Goal: Navigation & Orientation: Find specific page/section

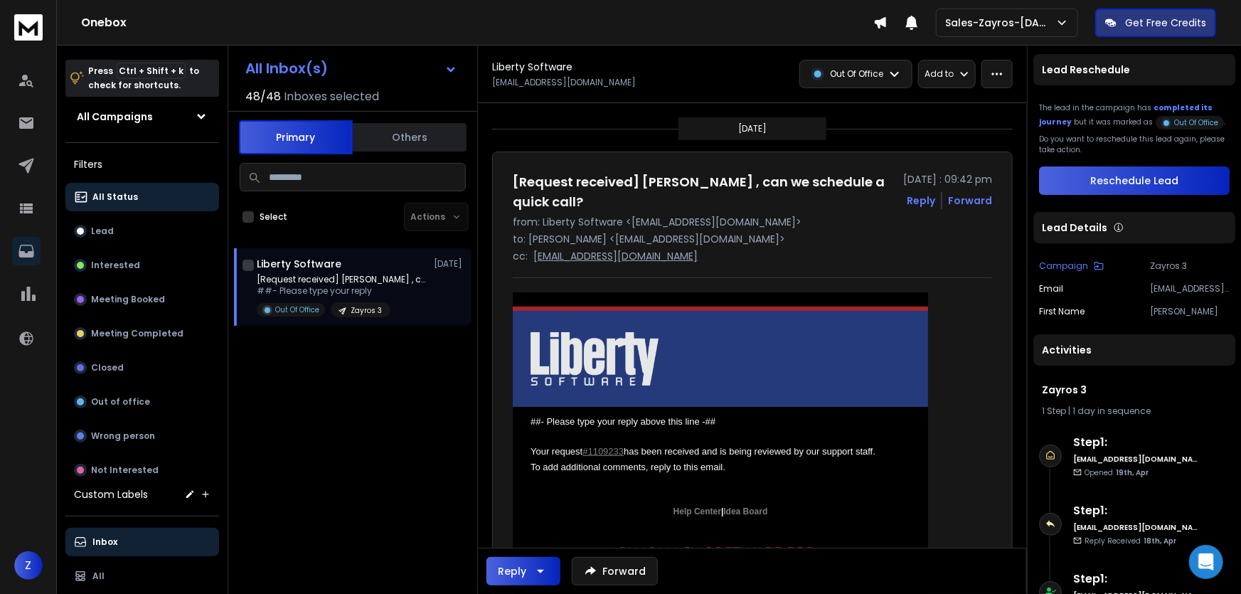
click at [375, 333] on div "Liberty Software [DATE] [Request received] [PERSON_NAME] , can ##- Please type …" at bounding box center [352, 332] width 249 height 174
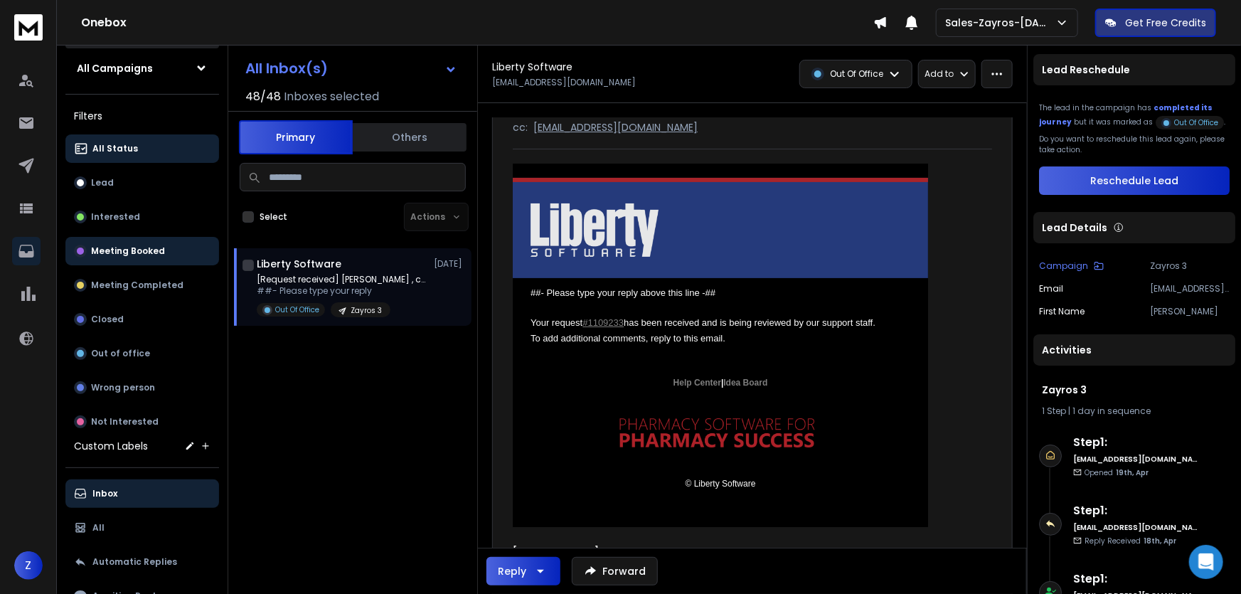
scroll to position [187, 0]
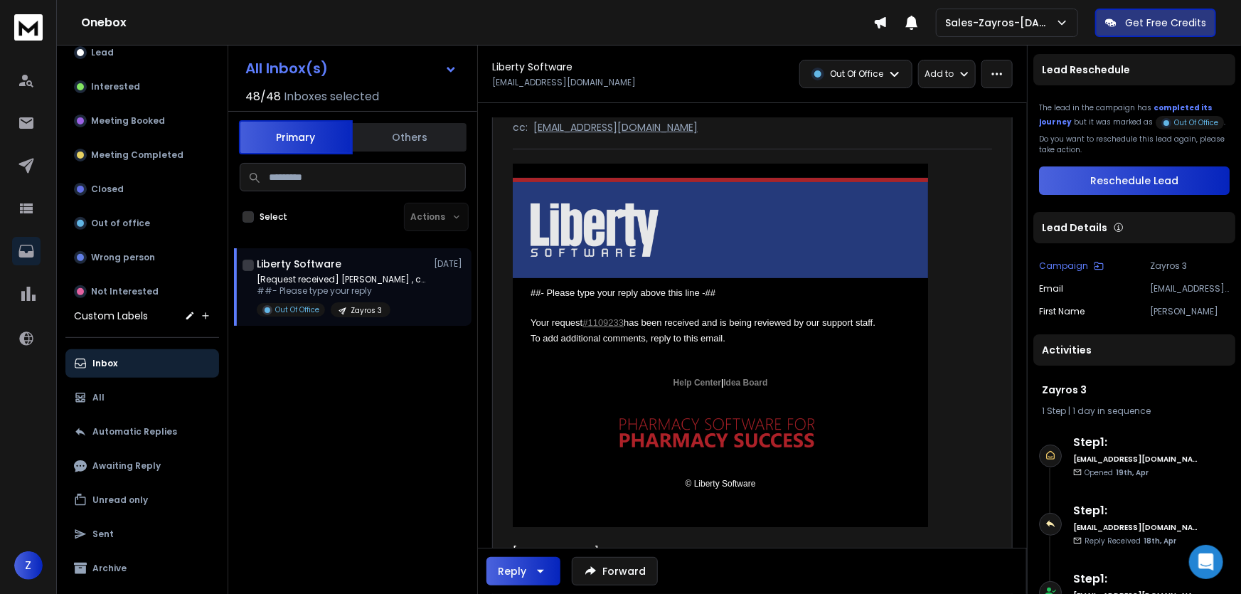
click at [137, 355] on button "Inbox" at bounding box center [142, 363] width 154 height 28
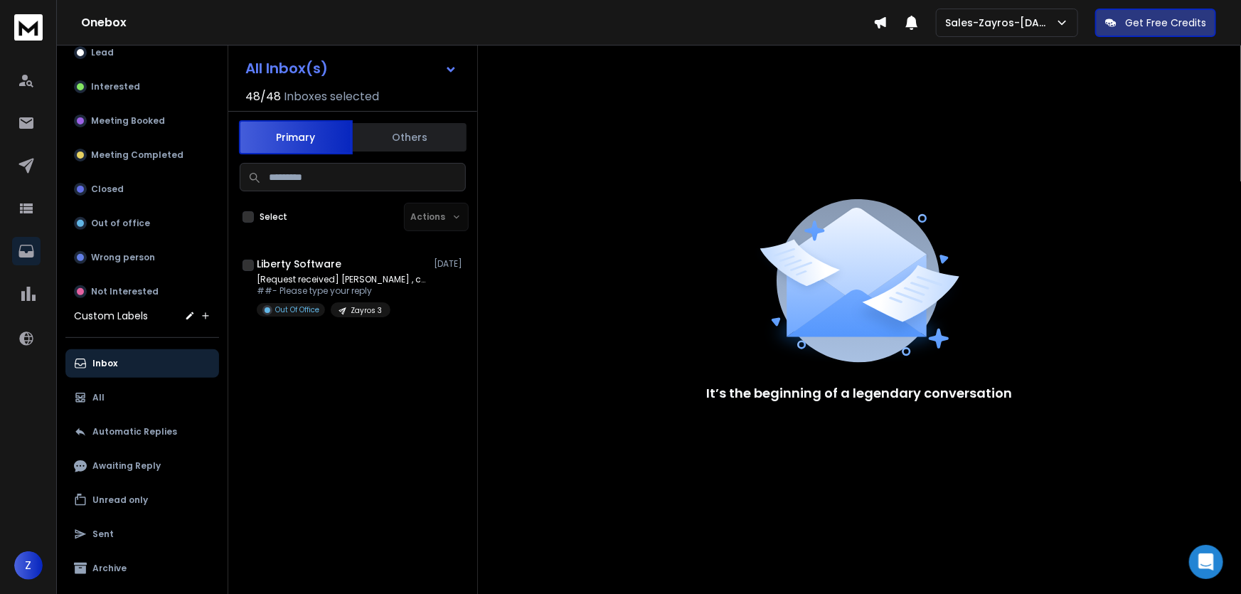
click at [393, 130] on button "Others" at bounding box center [410, 137] width 114 height 31
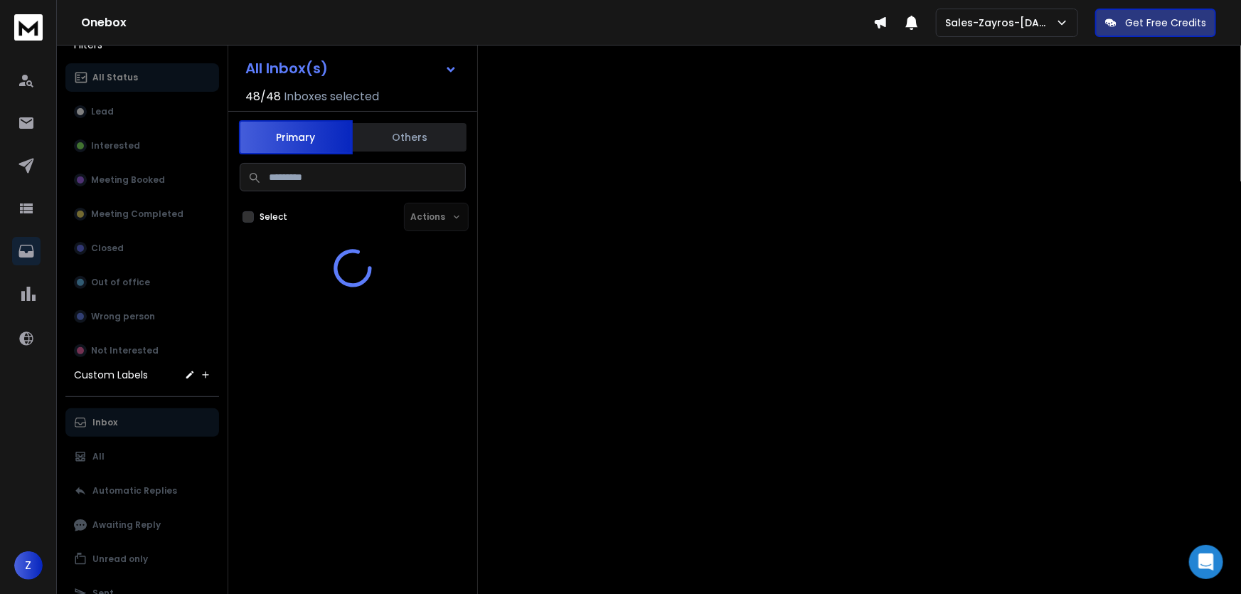
click at [304, 136] on button "Primary" at bounding box center [296, 137] width 114 height 34
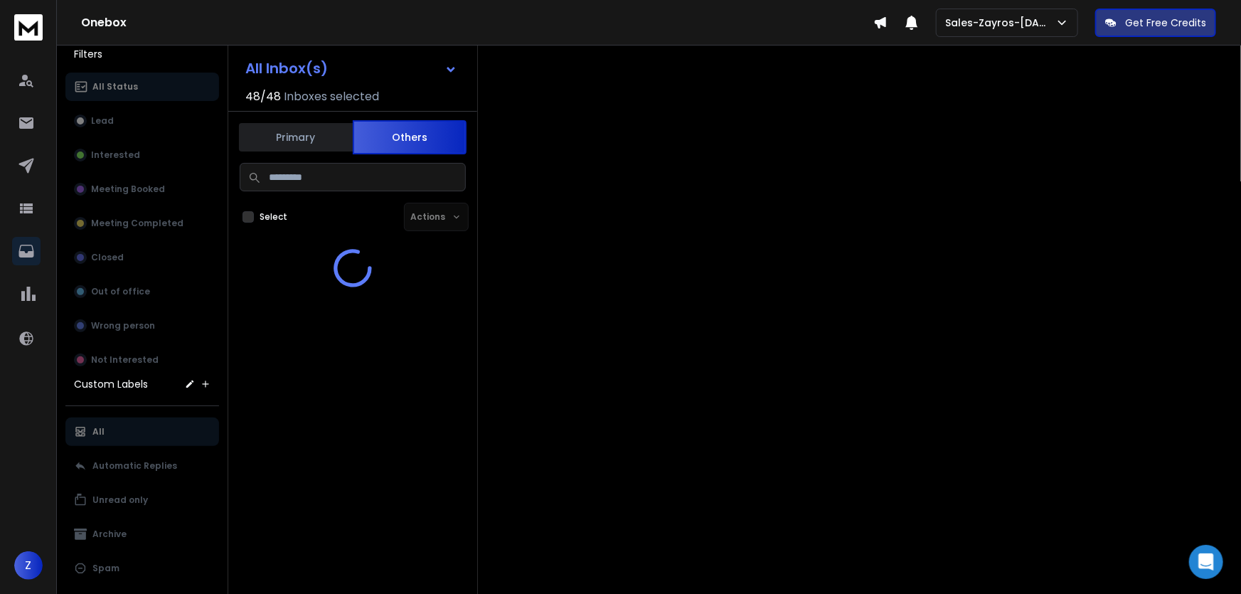
click at [412, 135] on button "Others" at bounding box center [410, 137] width 114 height 34
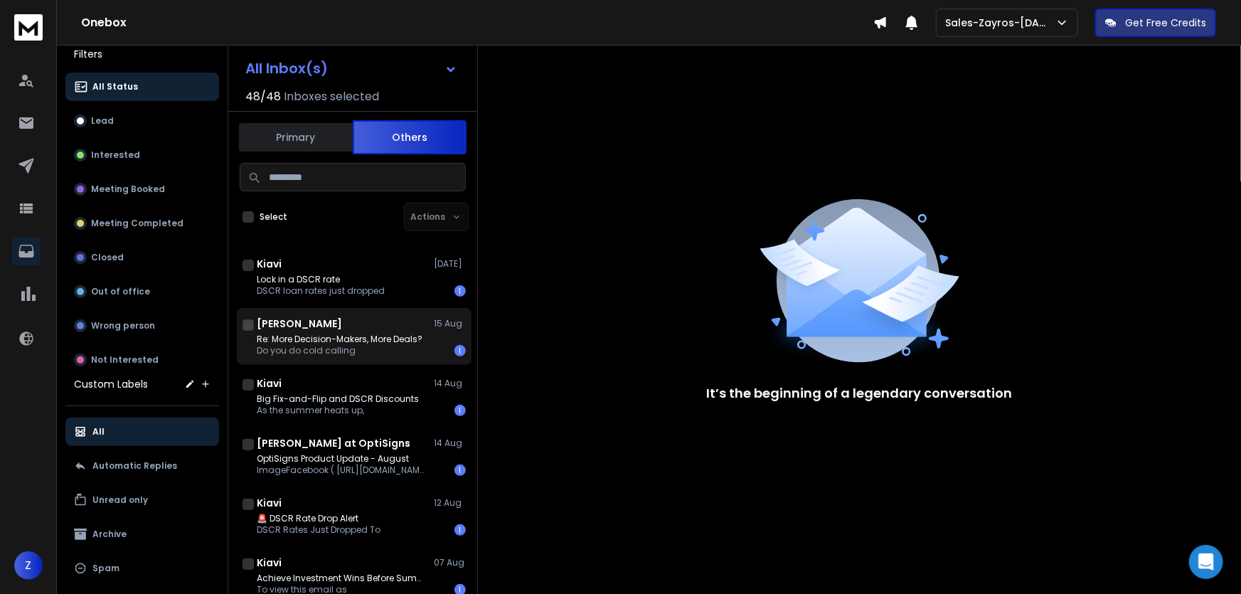
click at [367, 346] on p "Do you do cold calling" at bounding box center [340, 350] width 166 height 11
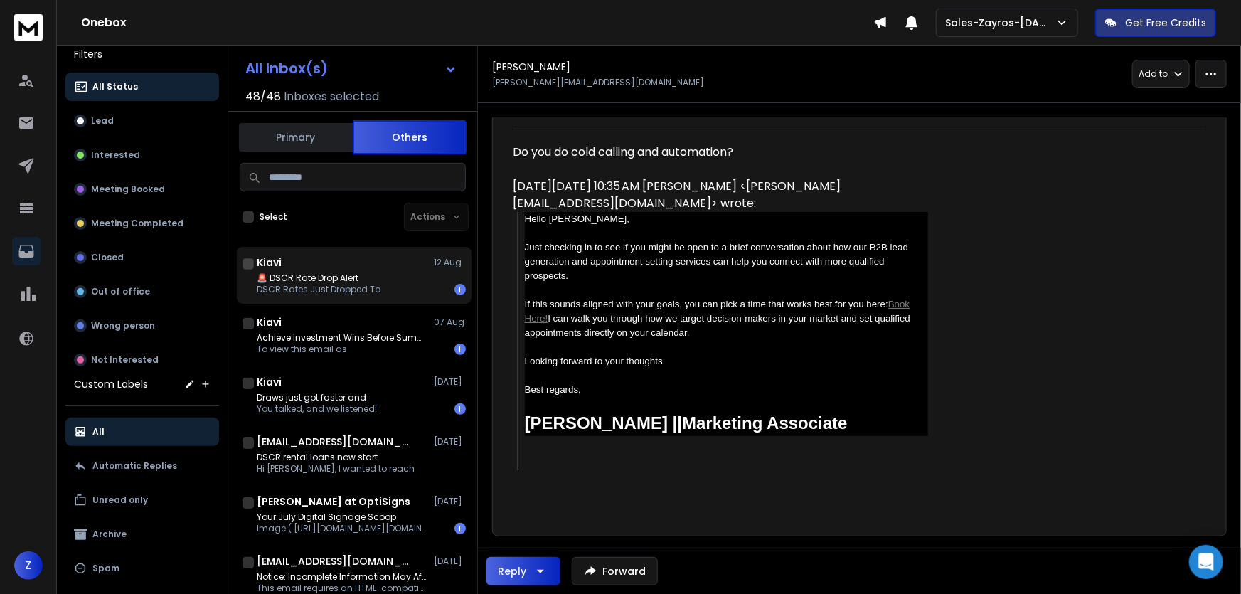
scroll to position [323, 0]
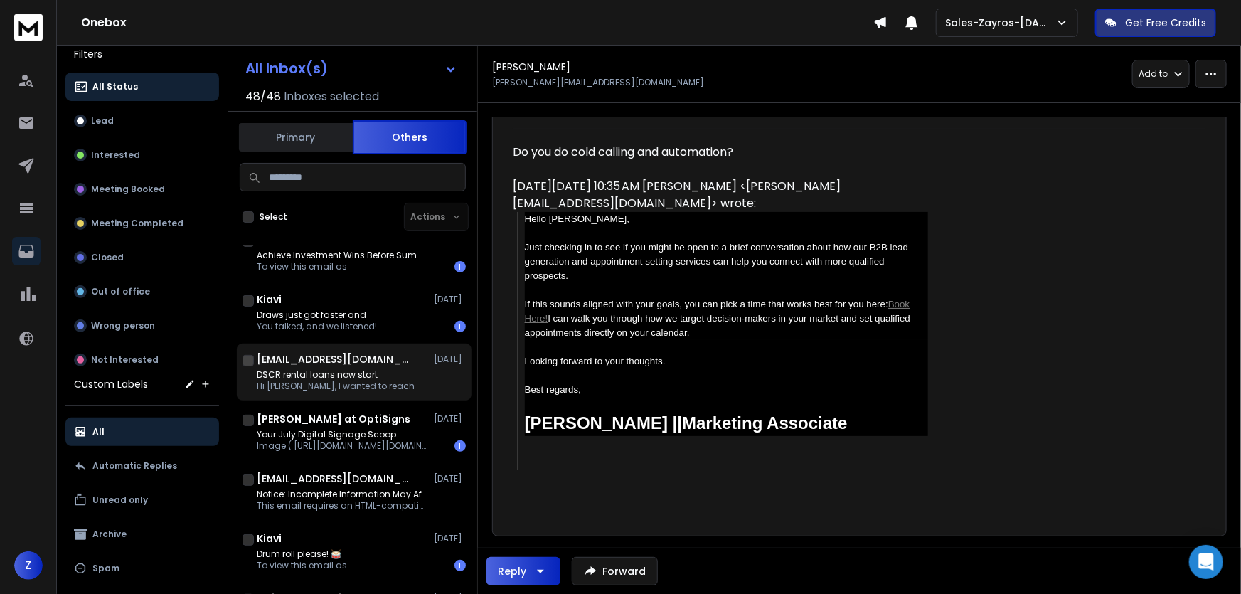
click at [326, 365] on div "[EMAIL_ADDRESS][DOMAIN_NAME] [DATE] DSCR rental loans now start Hi [PERSON_NAME…" at bounding box center [361, 372] width 209 height 40
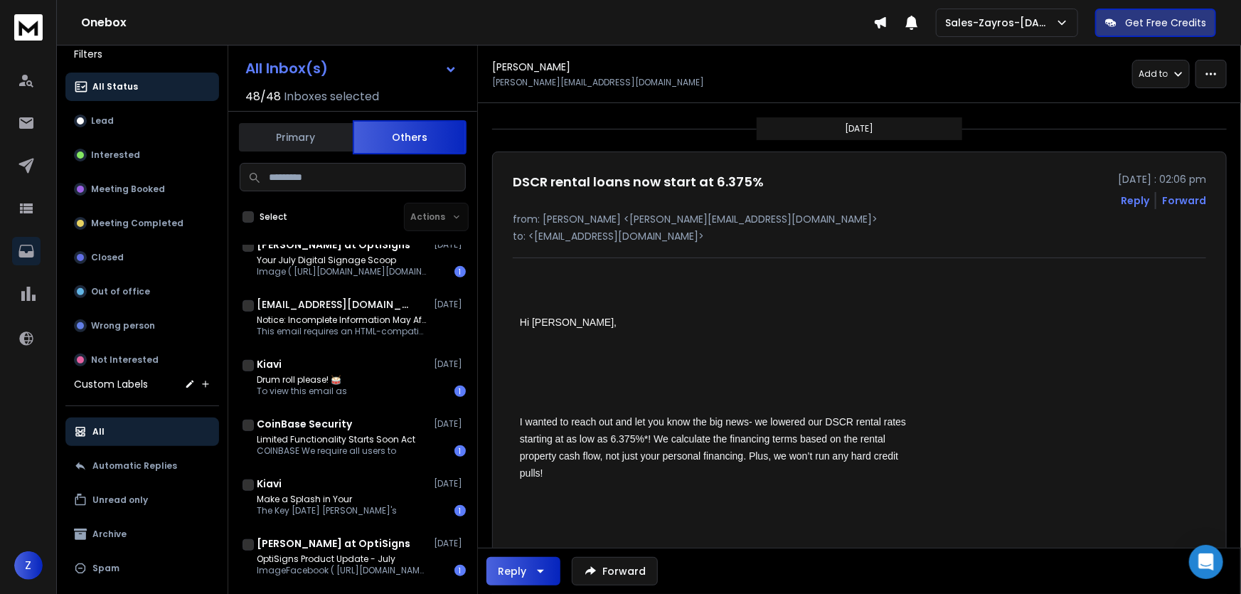
scroll to position [517, 0]
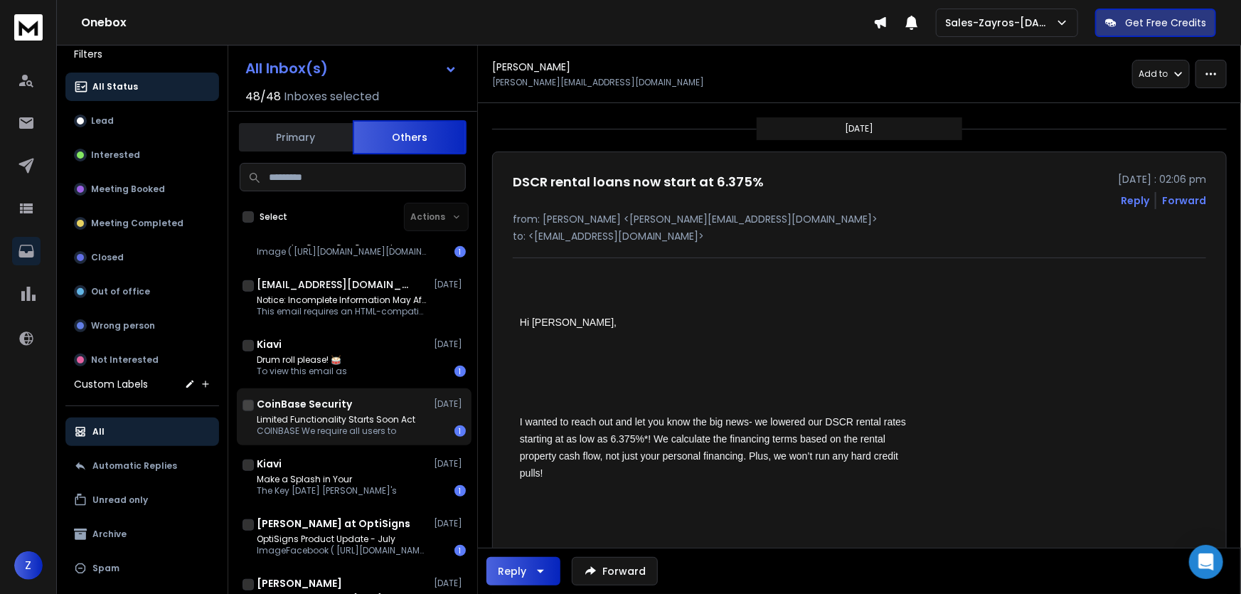
click at [321, 417] on p "Limited Functionality Starts Soon Act" at bounding box center [336, 419] width 159 height 11
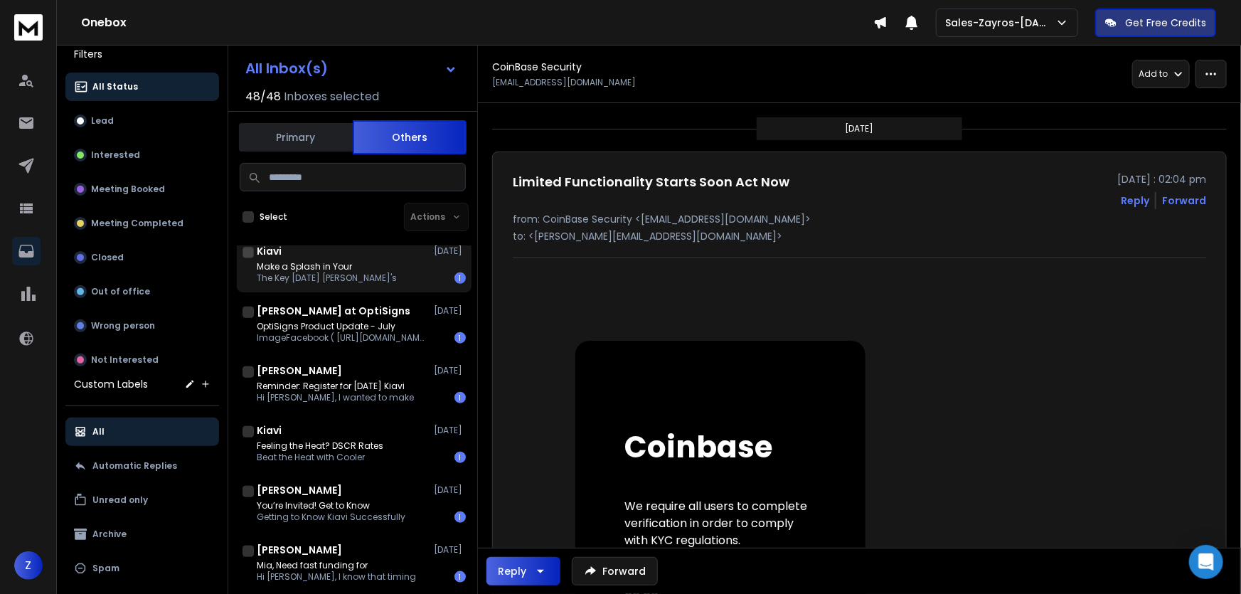
scroll to position [840, 0]
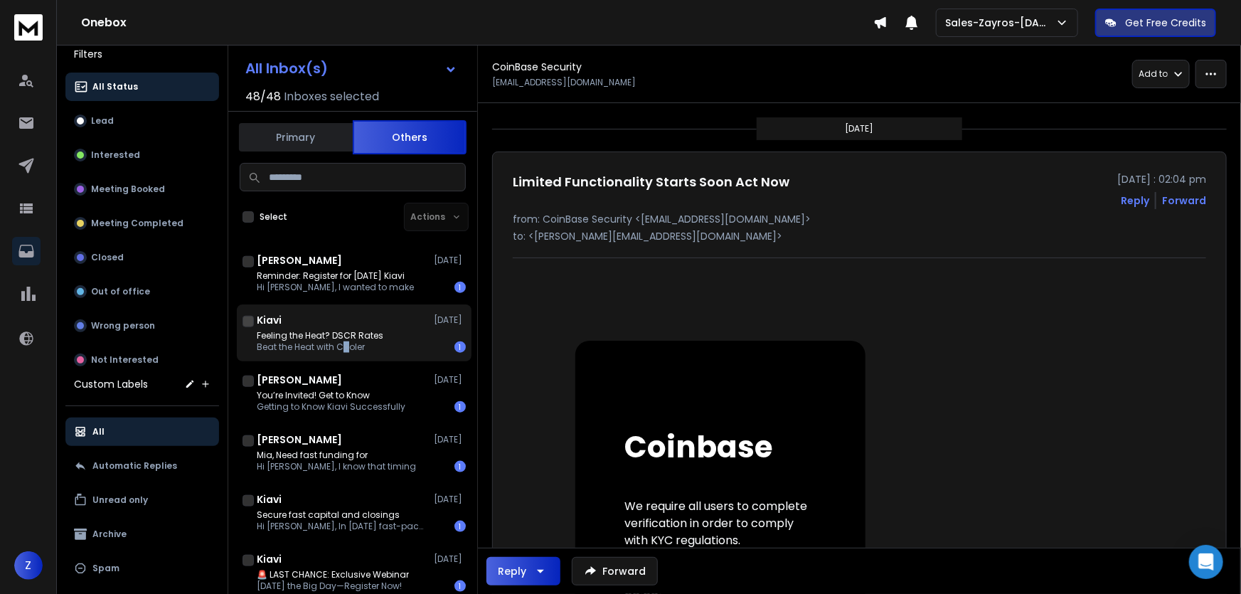
click at [343, 344] on p "Beat the Heat with Cooler" at bounding box center [320, 346] width 127 height 11
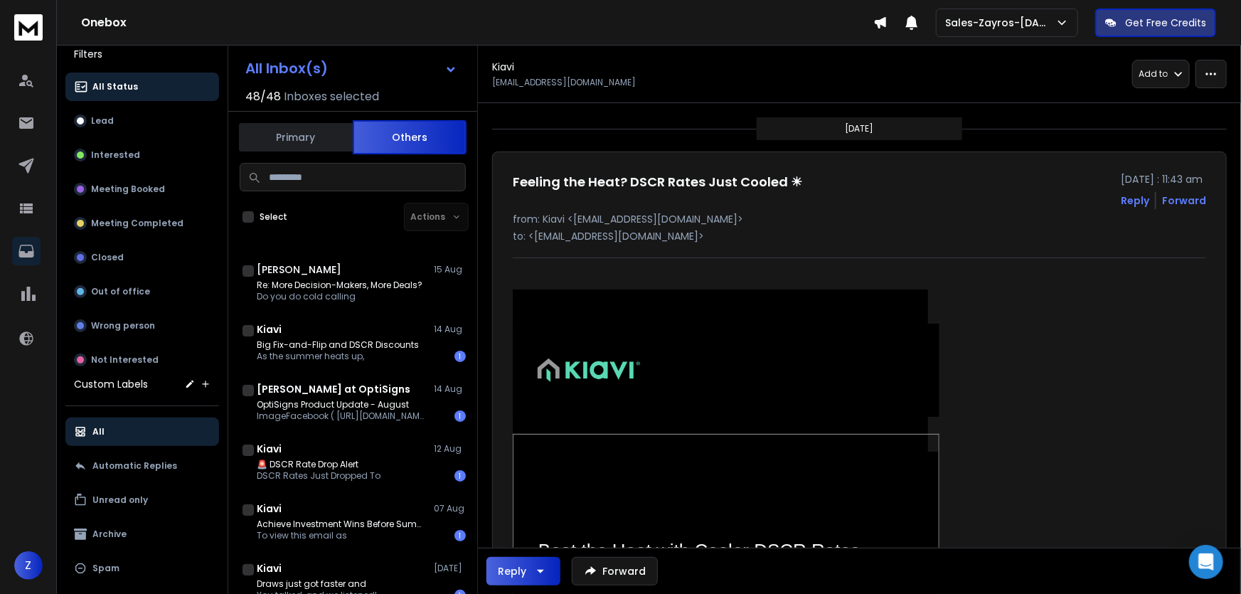
scroll to position [0, 0]
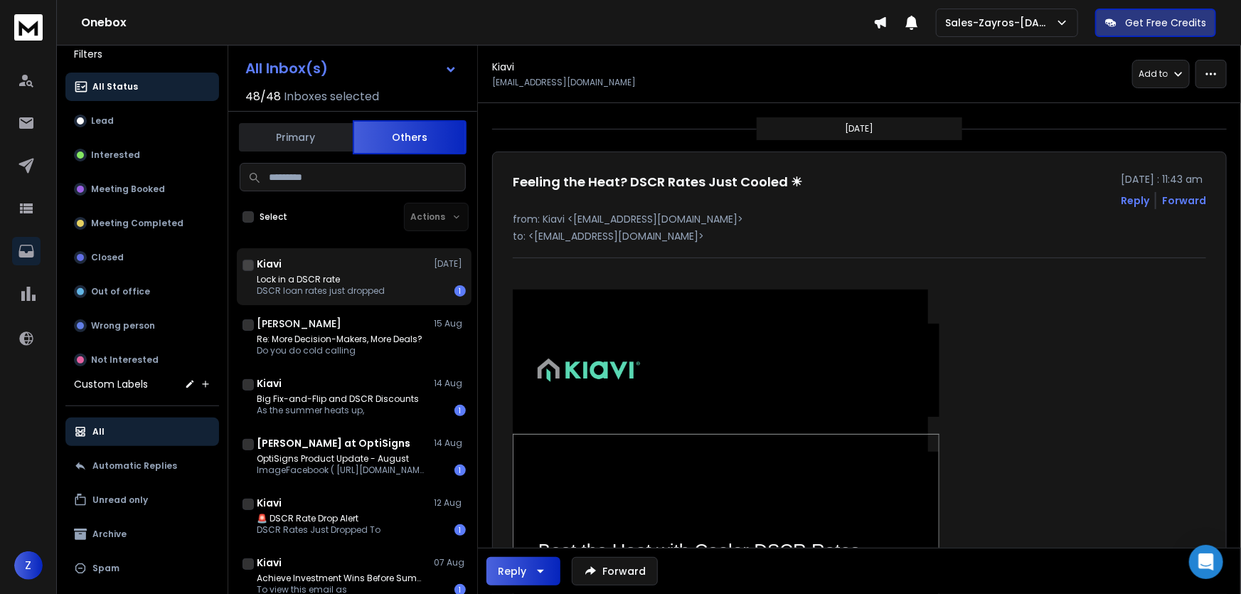
click at [336, 279] on p "Lock in a DSCR rate" at bounding box center [321, 279] width 128 height 11
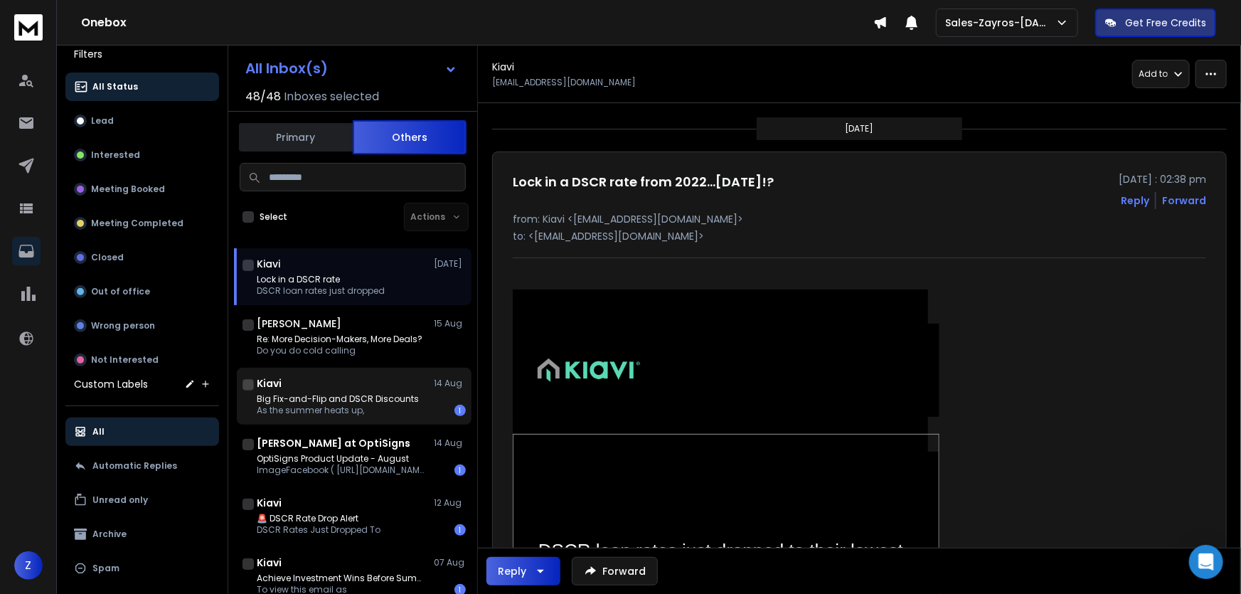
click at [352, 397] on p "Big Fix-and-Flip and DSCR Discounts" at bounding box center [338, 398] width 162 height 11
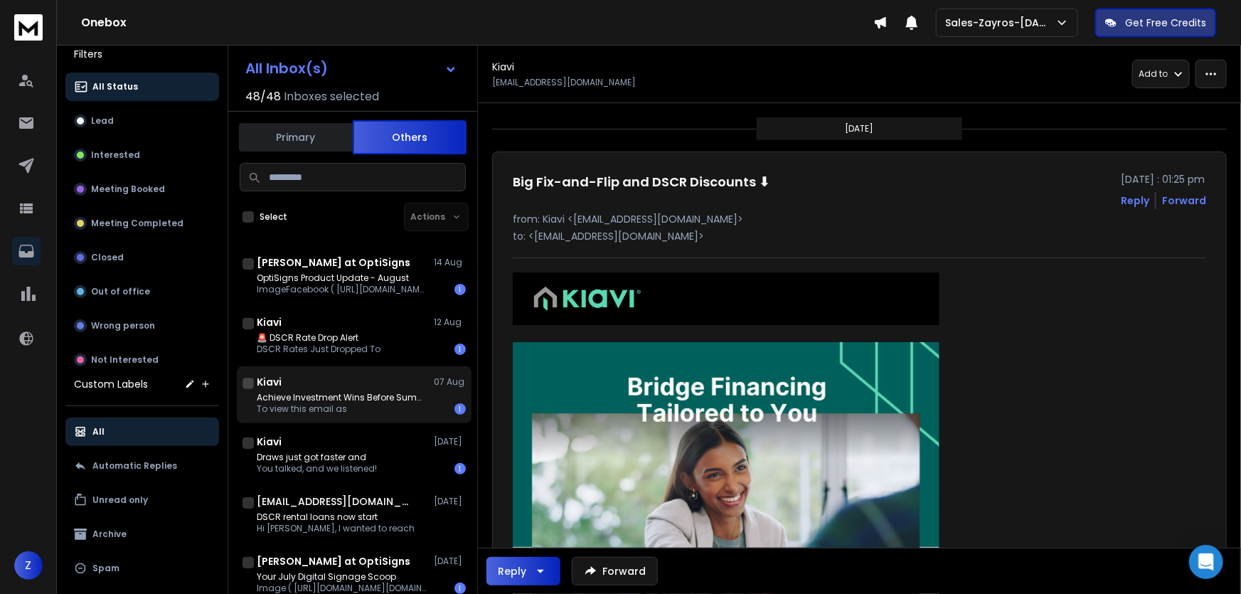
scroll to position [193, 0]
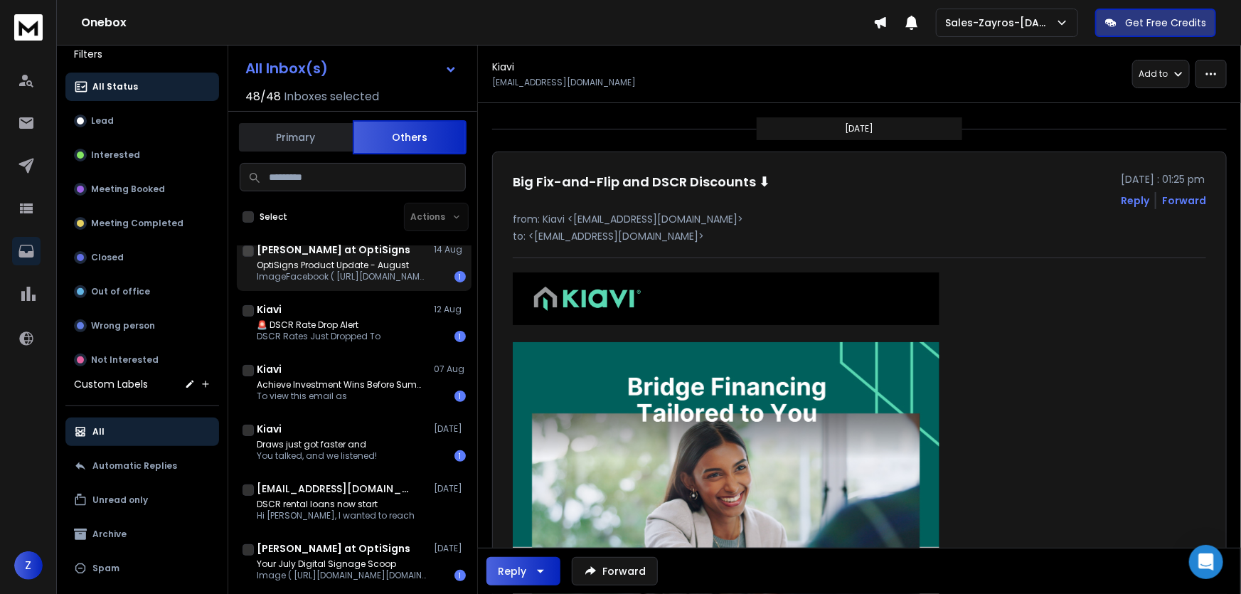
click at [355, 271] on p "ImageFacebook ( [URL][DOMAIN_NAME][DOMAIN_NAME] )Instagram ( [URL][DOMAIN_NAME]…" at bounding box center [342, 276] width 171 height 11
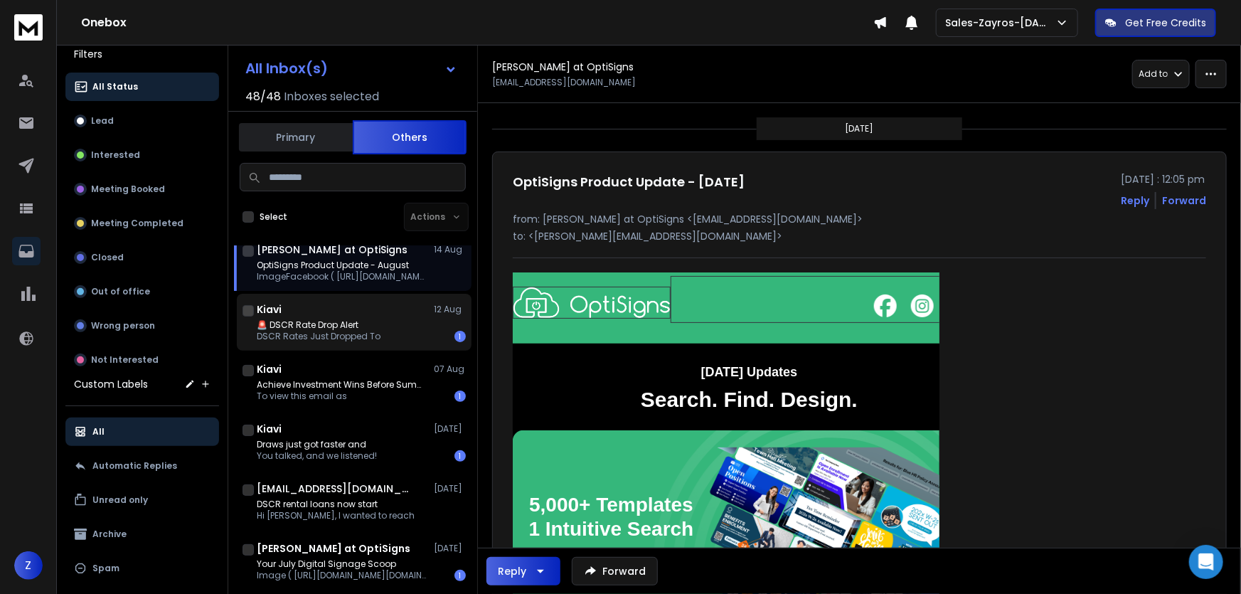
click at [333, 319] on p "🚨 DSCR Rate Drop Alert" at bounding box center [319, 324] width 124 height 11
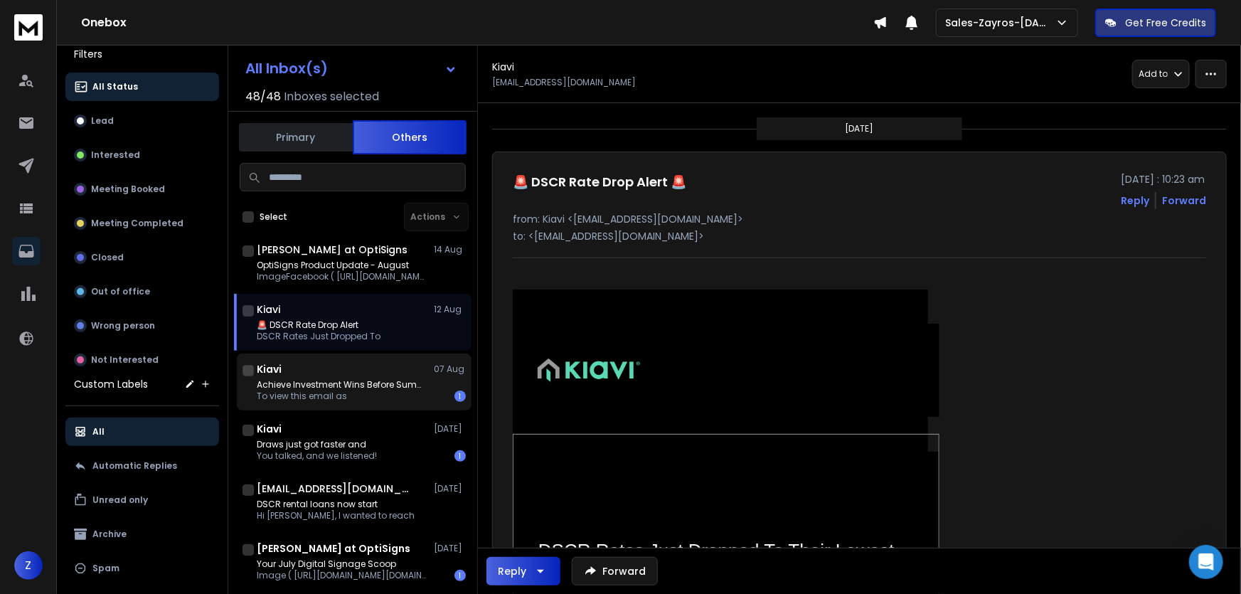
click at [320, 384] on p "Achieve Investment Wins Before Summer" at bounding box center [342, 384] width 171 height 11
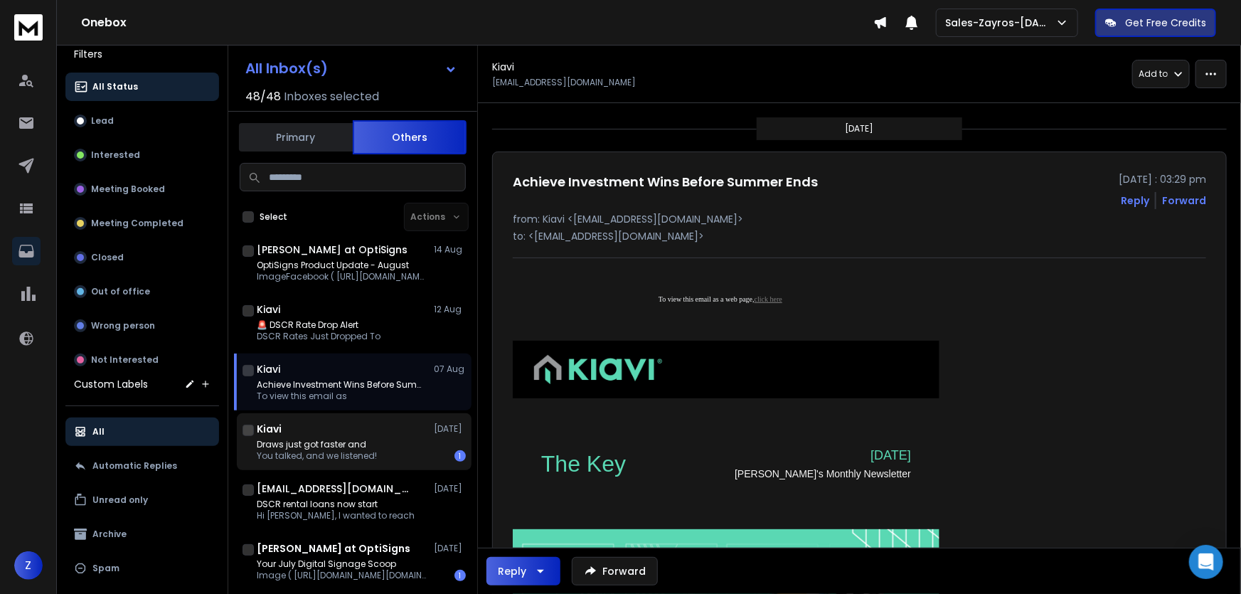
click at [325, 443] on p "Draws just got faster and" at bounding box center [317, 444] width 120 height 11
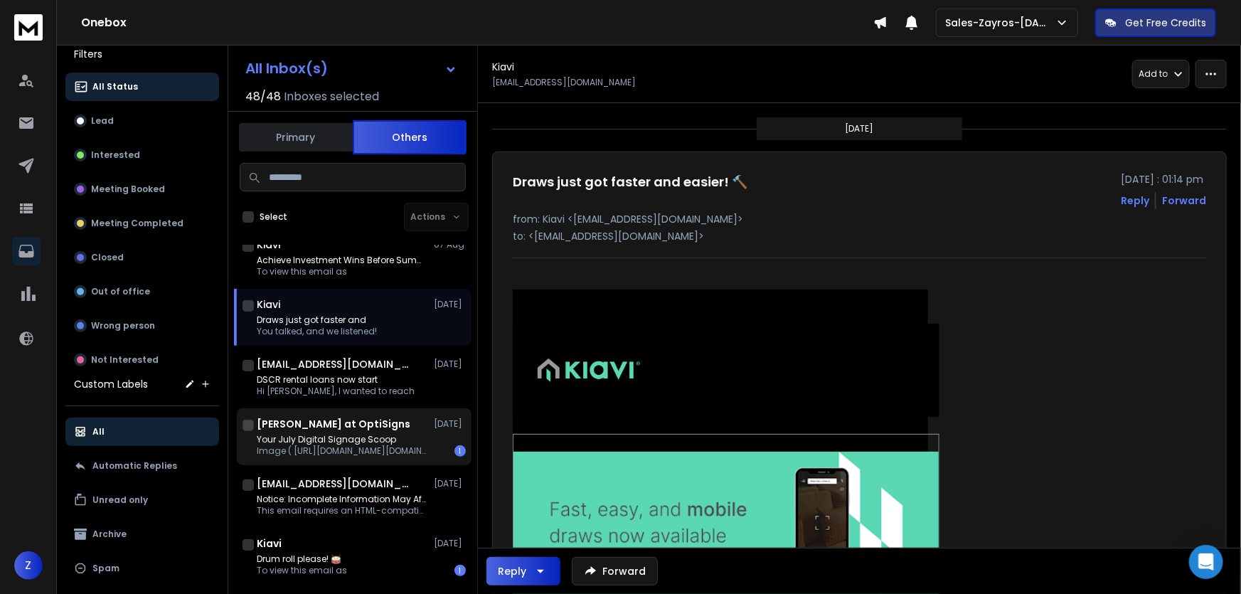
scroll to position [323, 0]
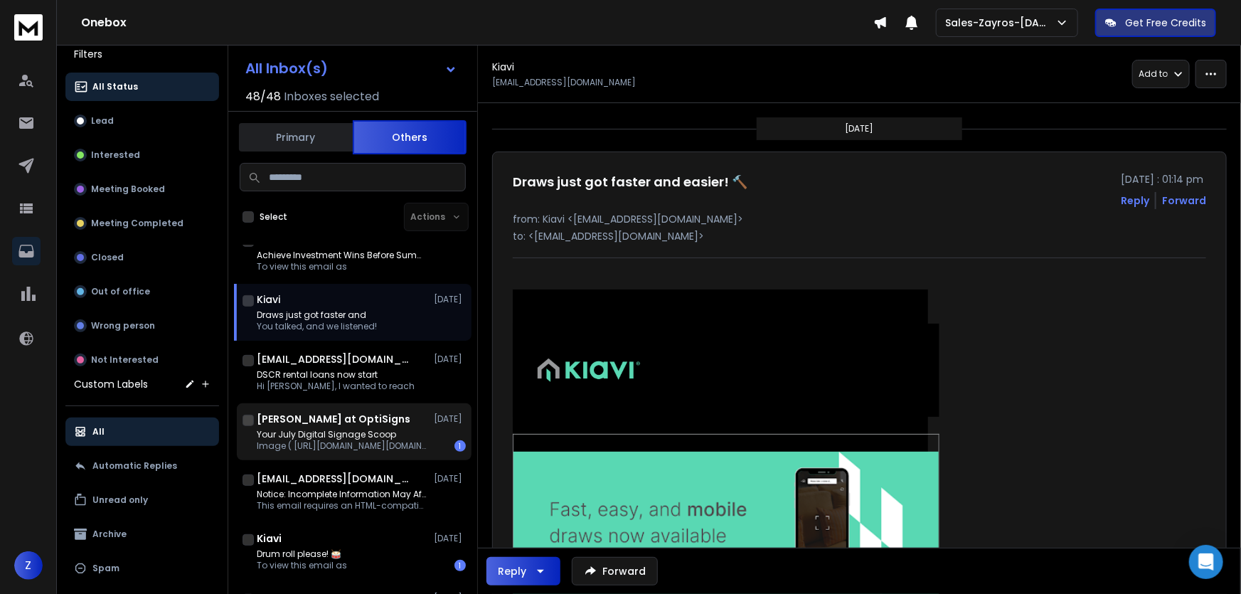
click at [342, 435] on p "Your July Digital Signage Scoop" at bounding box center [342, 434] width 171 height 11
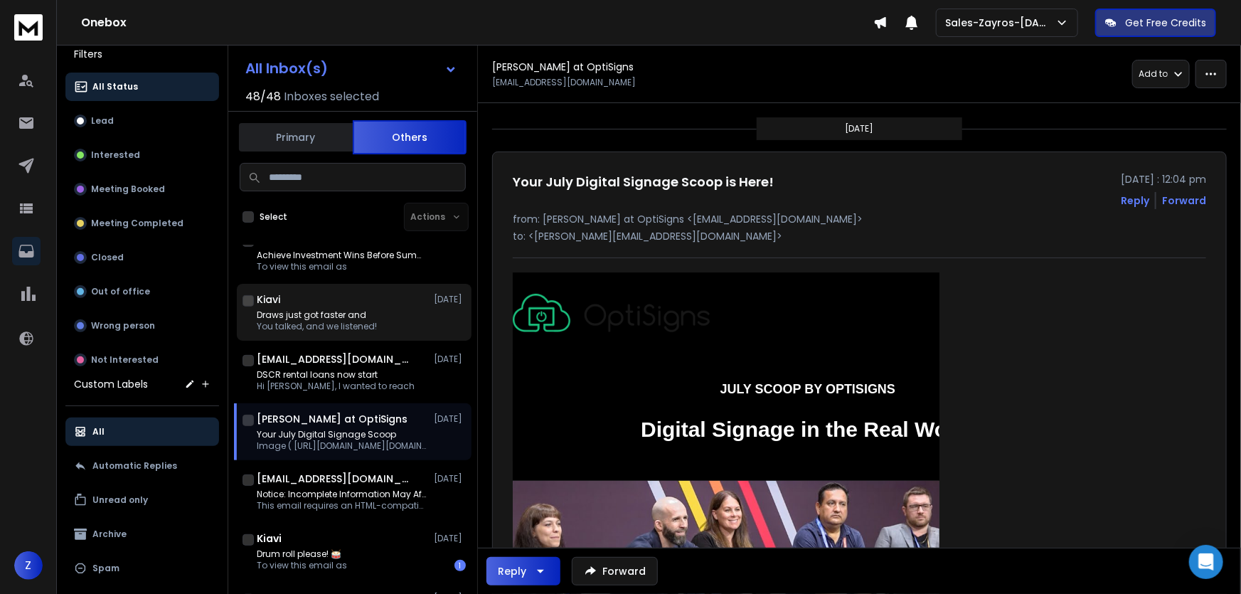
scroll to position [582, 0]
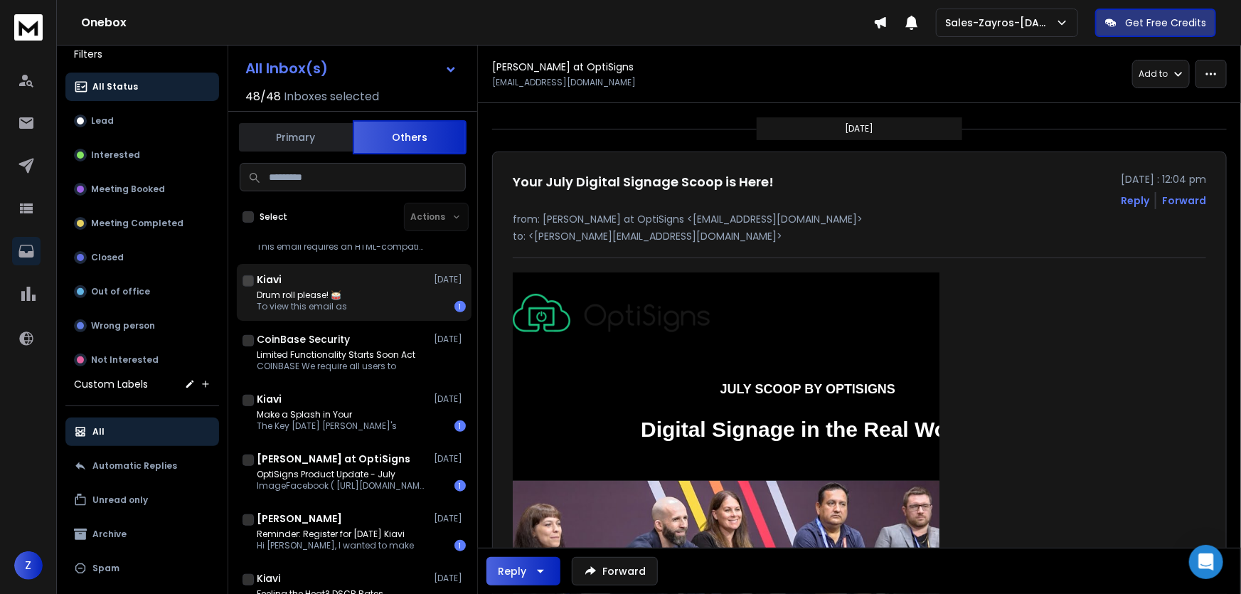
click at [340, 284] on div "Kiavi [DATE]" at bounding box center [361, 279] width 209 height 14
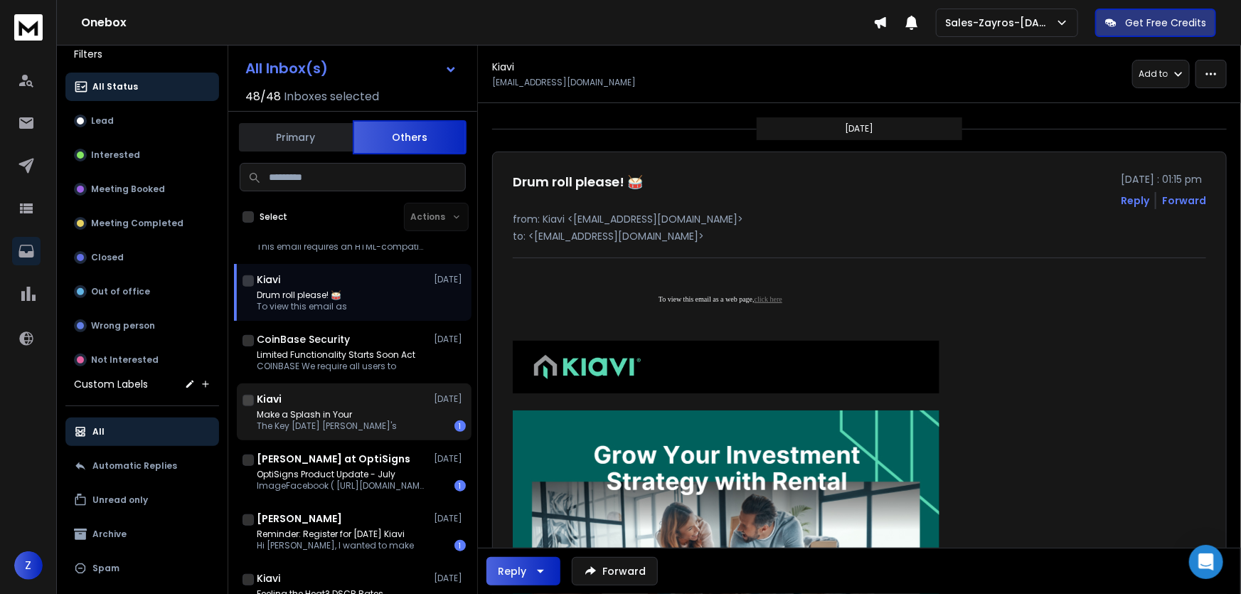
click at [378, 410] on div "Make a Splash in Your The Key [DATE] [PERSON_NAME]'s 1" at bounding box center [361, 420] width 209 height 23
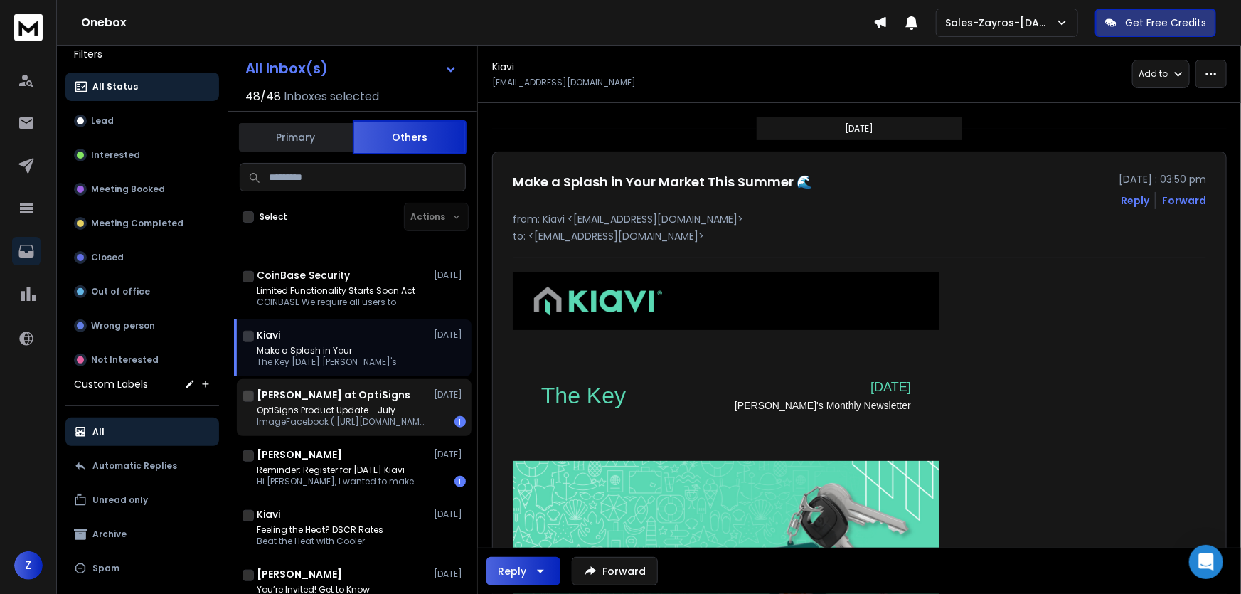
scroll to position [646, 0]
click at [361, 395] on div "[PERSON_NAME] at OptiSigns [DATE]" at bounding box center [361, 394] width 209 height 14
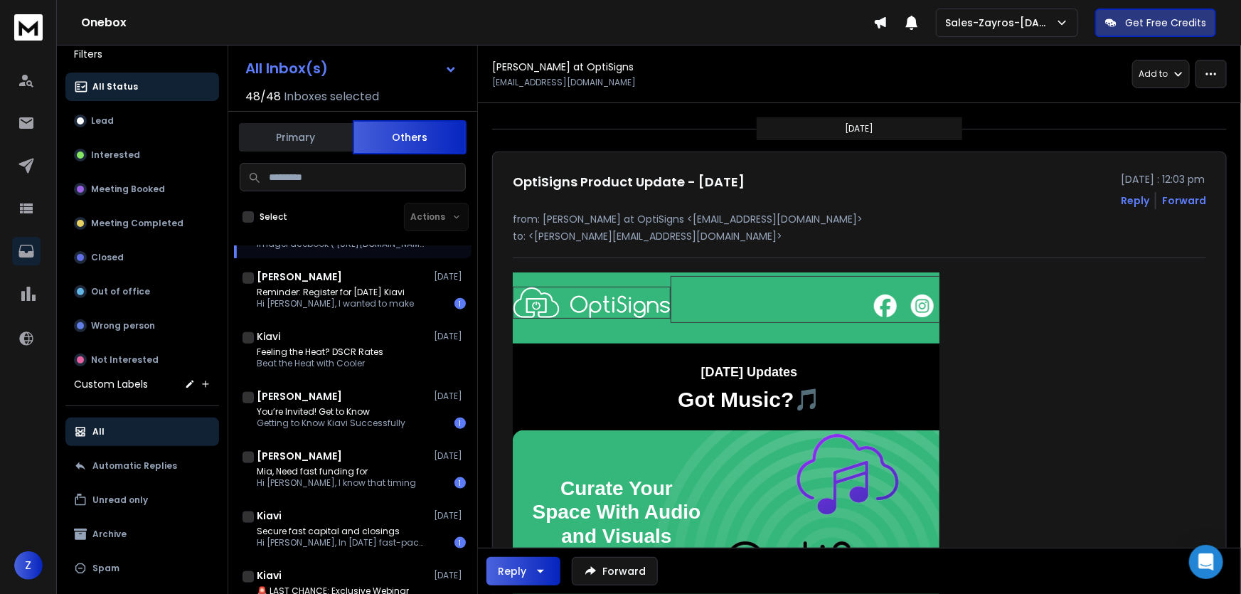
scroll to position [840, 0]
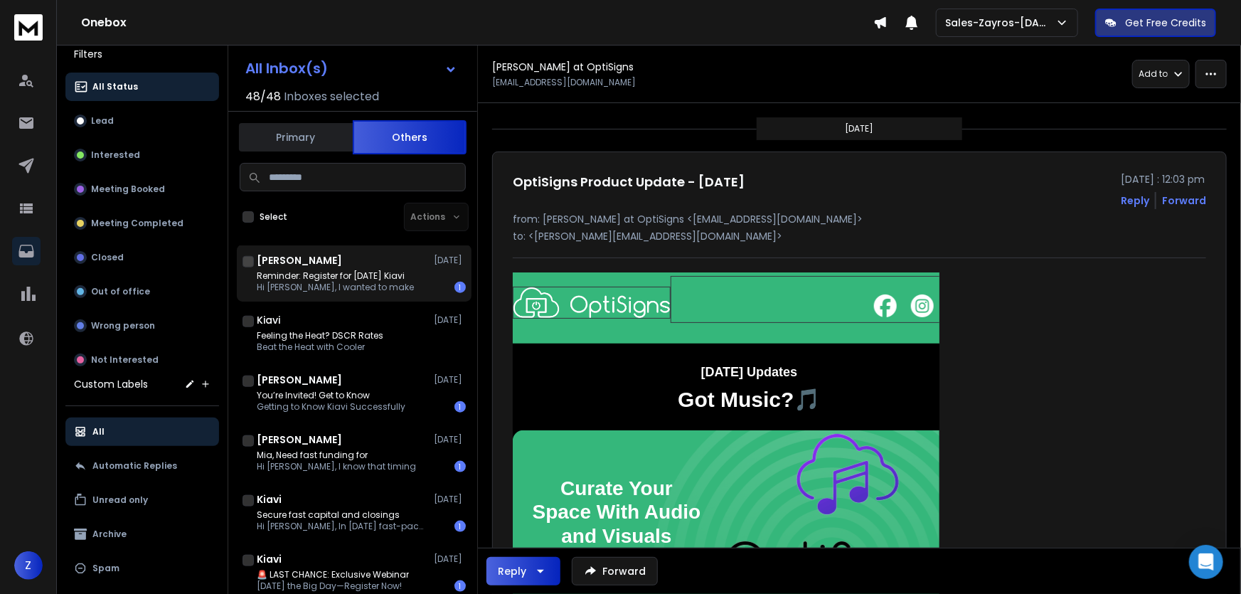
click at [348, 278] on p "Reminder: Register for [DATE] Kiavi" at bounding box center [335, 275] width 157 height 11
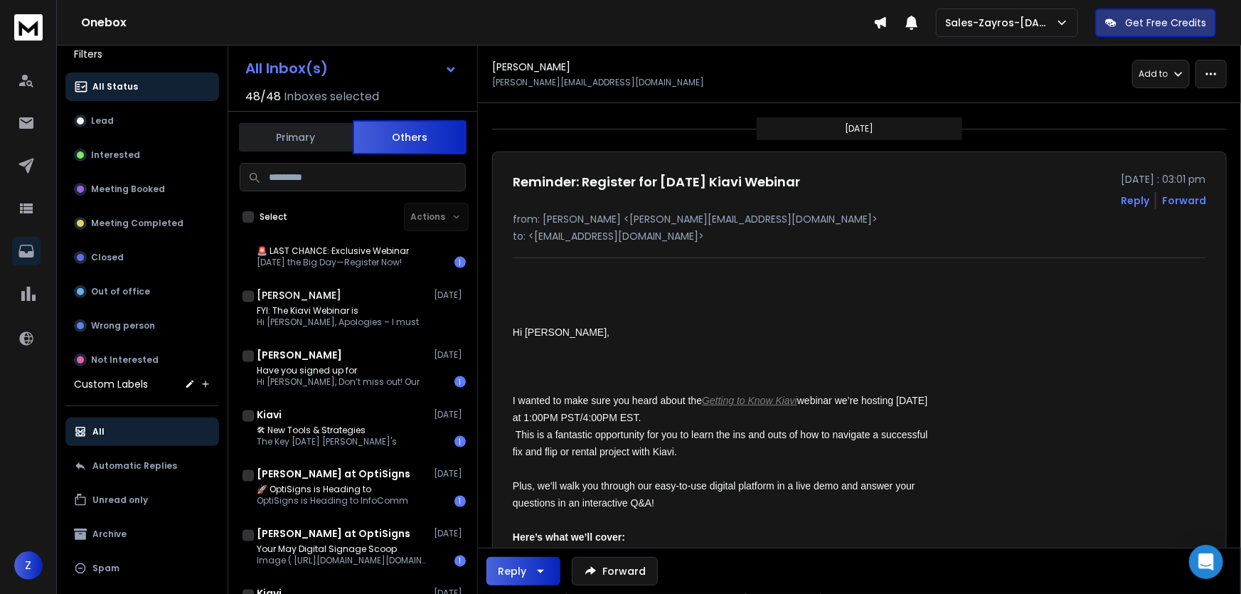
scroll to position [0, 0]
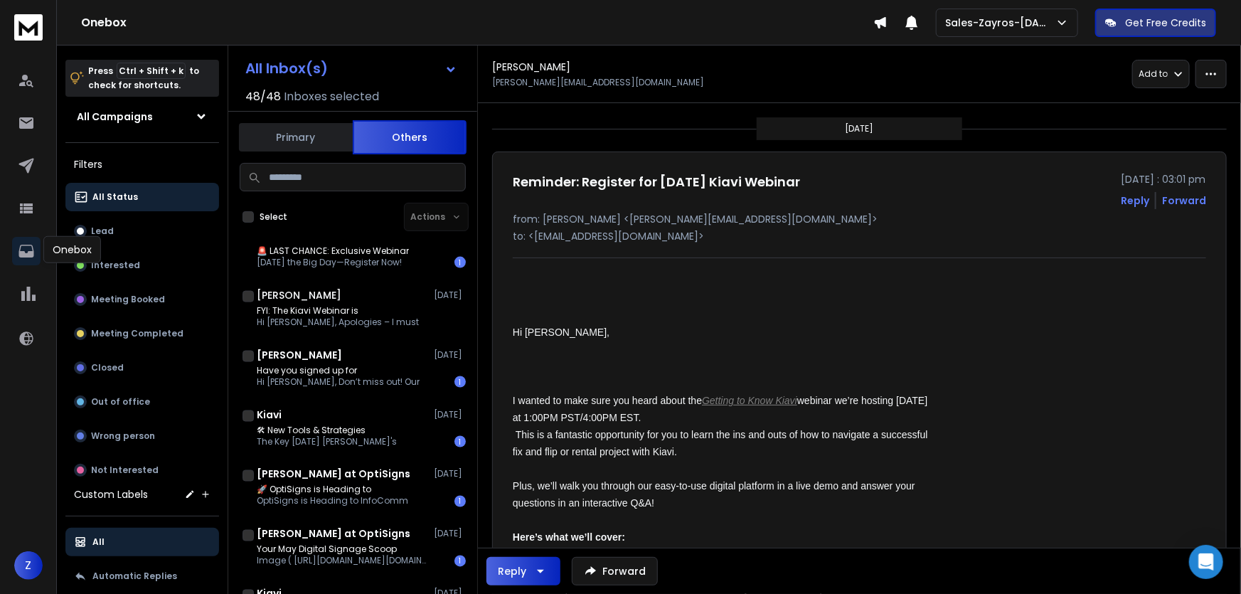
click at [21, 248] on icon at bounding box center [26, 250] width 17 height 17
click at [31, 247] on icon at bounding box center [26, 250] width 17 height 17
click at [28, 215] on icon at bounding box center [26, 208] width 17 height 17
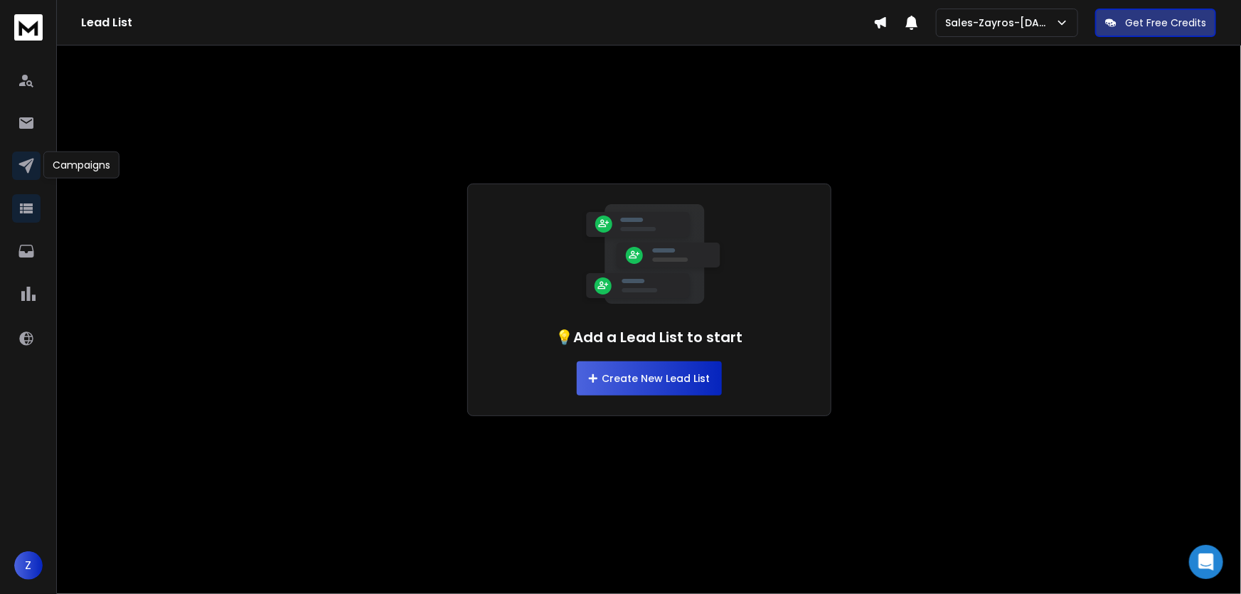
click at [27, 159] on icon at bounding box center [26, 165] width 17 height 17
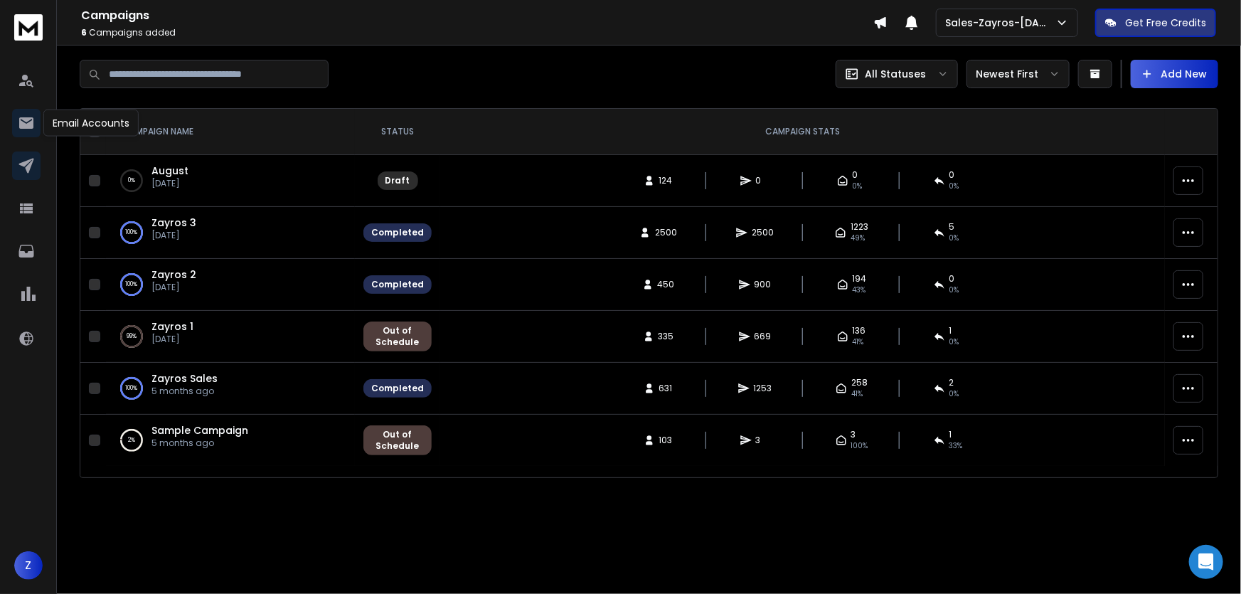
click at [27, 122] on icon at bounding box center [26, 122] width 14 height 11
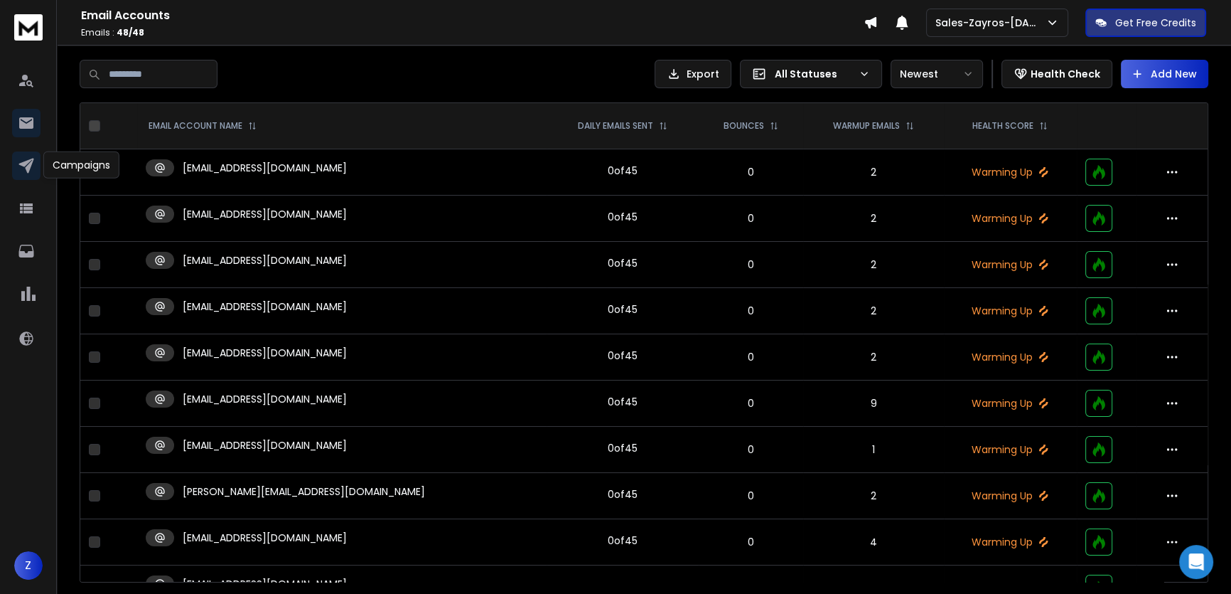
click at [28, 159] on icon at bounding box center [25, 165] width 15 height 15
